Goal: Task Accomplishment & Management: Use online tool/utility

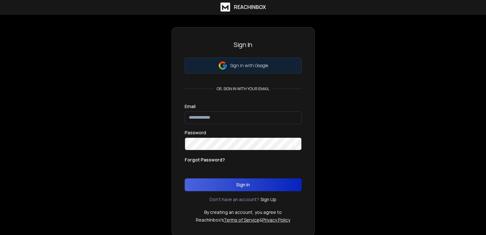
click at [246, 65] on p "Sign in with Google" at bounding box center [249, 65] width 38 height 6
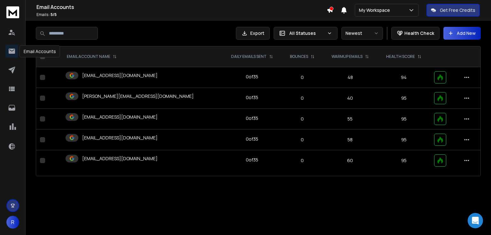
click at [14, 51] on icon at bounding box center [12, 51] width 6 height 5
click at [13, 67] on icon at bounding box center [11, 69] width 7 height 7
